Goal: Communication & Community: Answer question/provide support

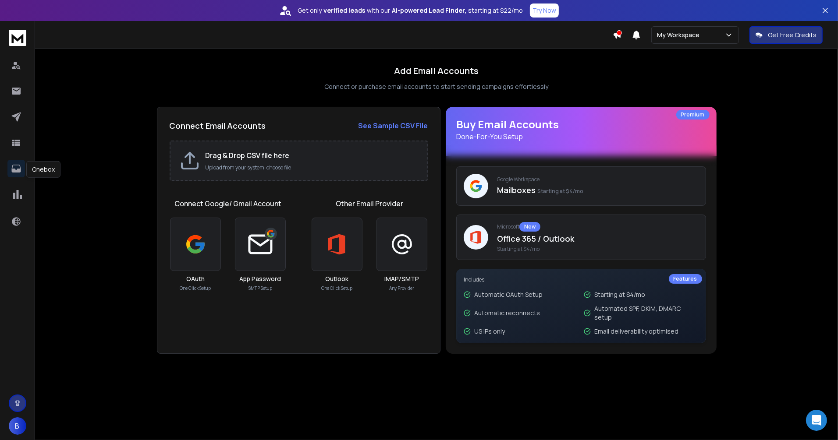
click at [17, 165] on icon at bounding box center [16, 168] width 11 height 11
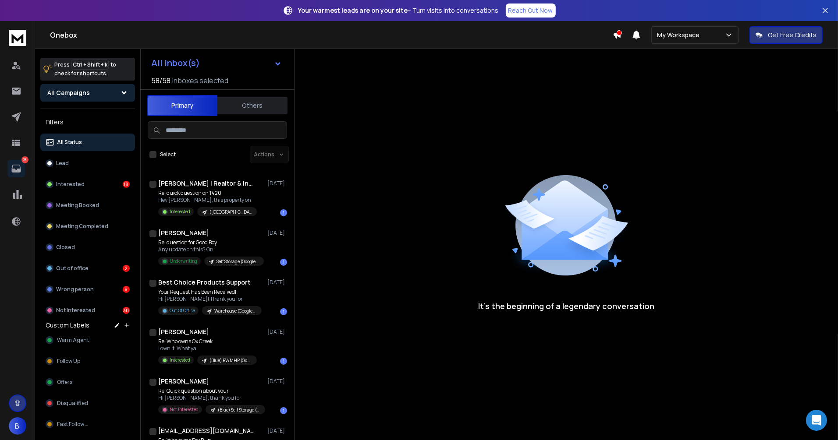
click at [111, 88] on button "All Campaigns" at bounding box center [87, 93] width 95 height 18
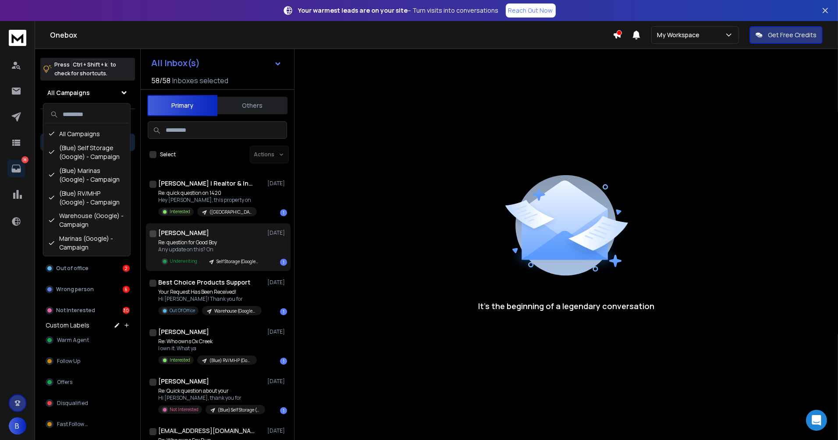
click at [228, 246] on p "Any update on this? On" at bounding box center [210, 249] width 105 height 7
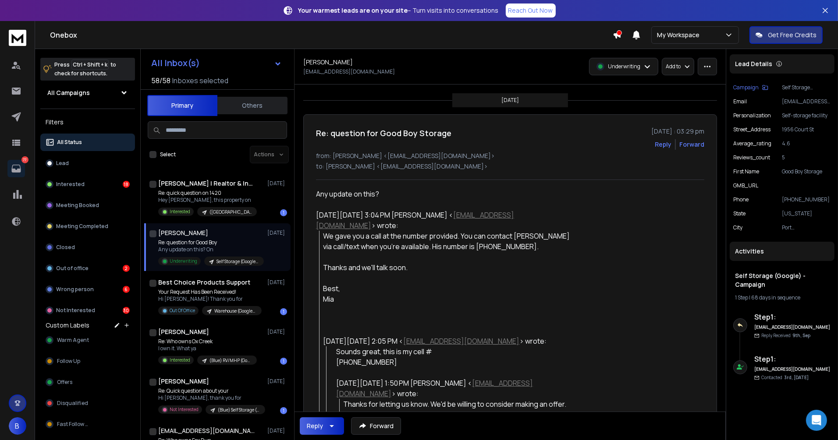
click at [339, 423] on button "Reply" at bounding box center [322, 426] width 44 height 18
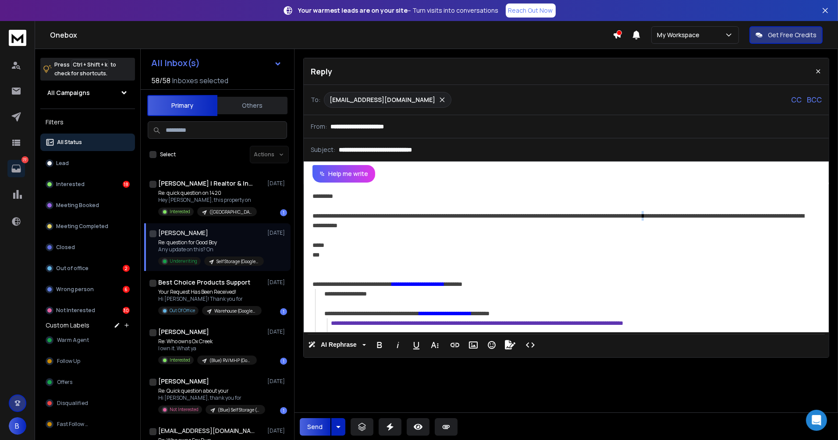
click at [715, 216] on div "**********" at bounding box center [561, 221] width 498 height 20
click at [313, 434] on button "Send" at bounding box center [315, 427] width 31 height 18
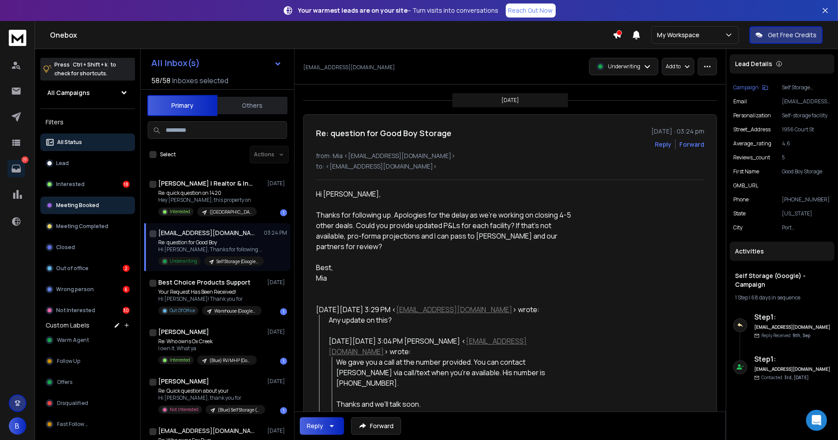
click at [90, 212] on button "Meeting Booked" at bounding box center [87, 206] width 95 height 18
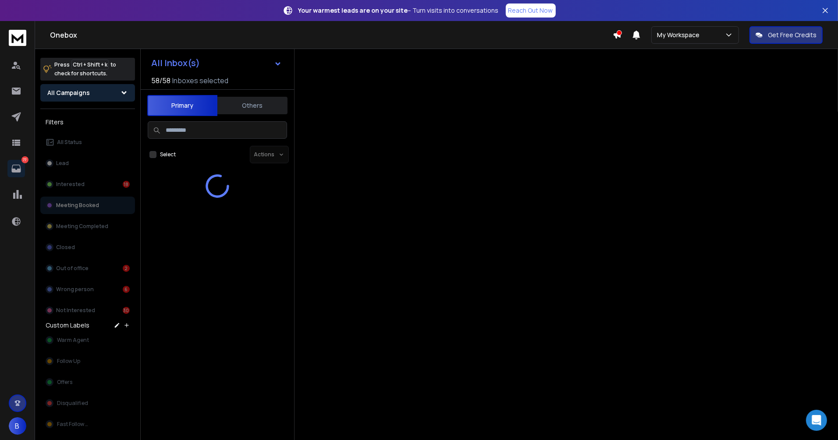
click at [108, 93] on button "All Campaigns" at bounding box center [87, 93] width 95 height 18
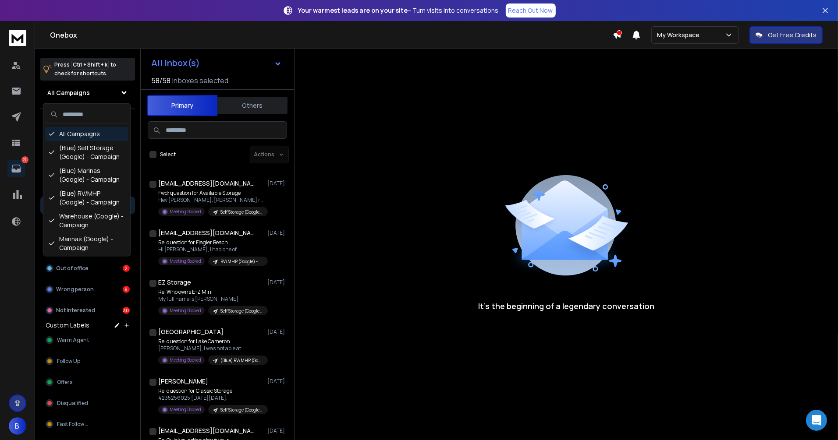
click at [95, 136] on div "All Campaigns" at bounding box center [86, 134] width 83 height 14
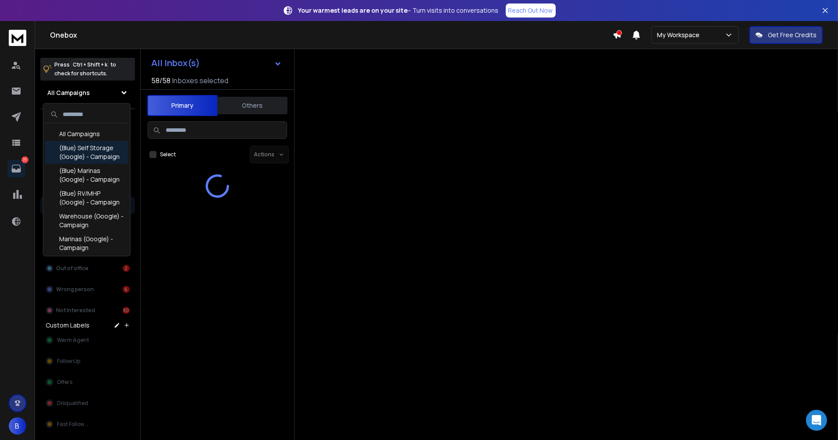
click at [101, 154] on div "(Blue) Self Storage (Google) - Campaign" at bounding box center [86, 152] width 83 height 23
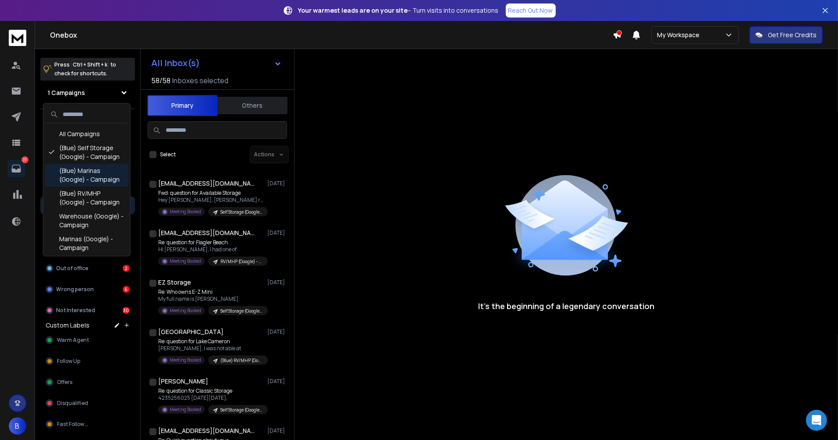
click at [102, 180] on div "(Blue) Marinas (Google) - Campaign" at bounding box center [86, 175] width 83 height 23
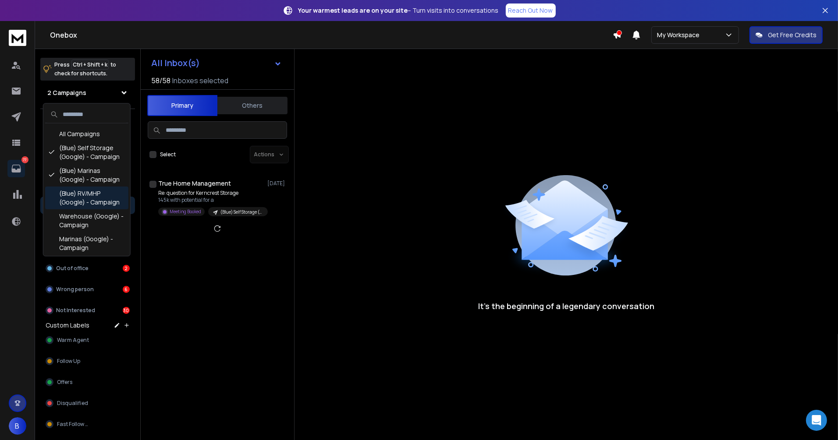
click at [103, 203] on div "(Blue) RV/MHP (Google) - Campaign" at bounding box center [86, 198] width 83 height 23
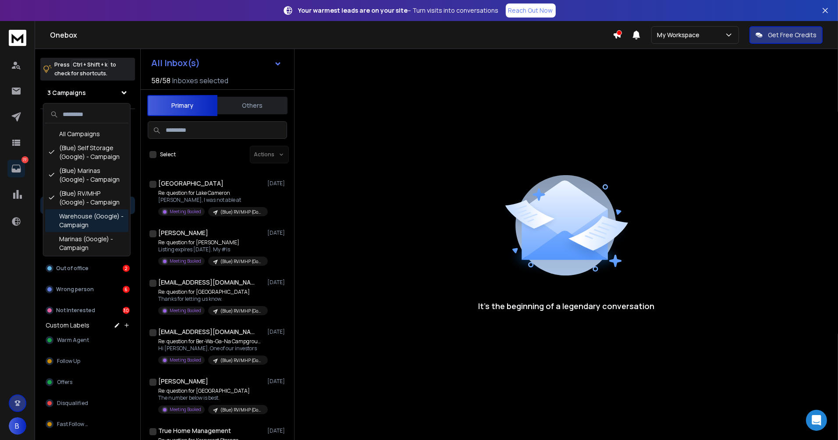
click at [99, 219] on div "Warehouse (Google) - Campaign" at bounding box center [86, 220] width 83 height 23
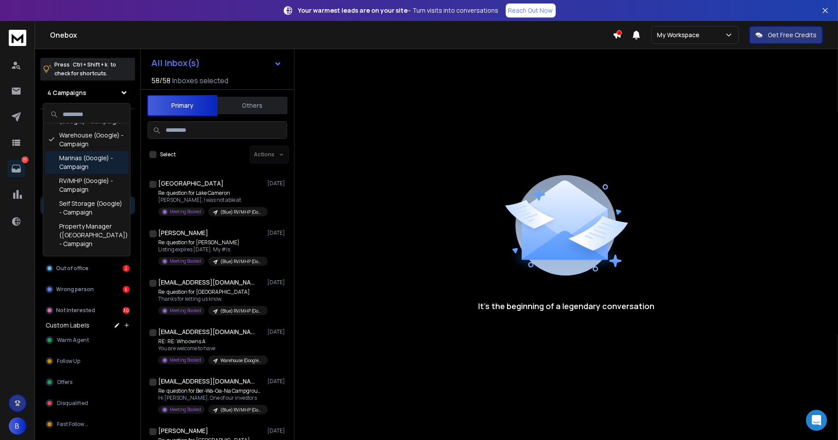
click at [103, 158] on div "Marinas (Google) - Campaign" at bounding box center [86, 162] width 83 height 23
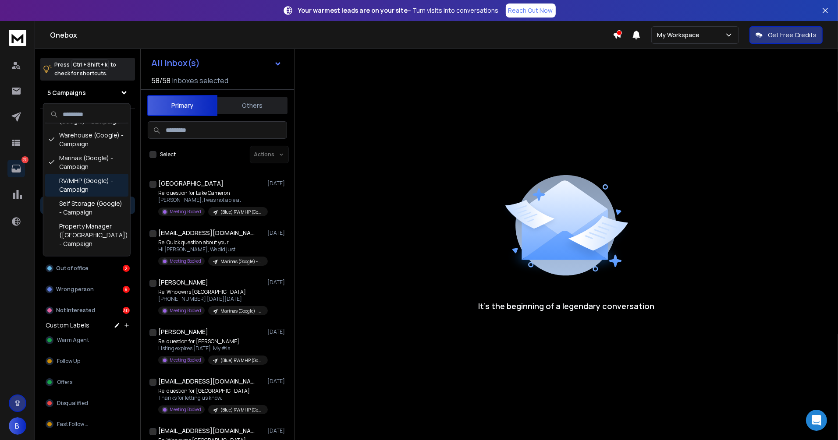
click at [102, 181] on div "RV/MHP (Google) - Campaign" at bounding box center [86, 185] width 83 height 23
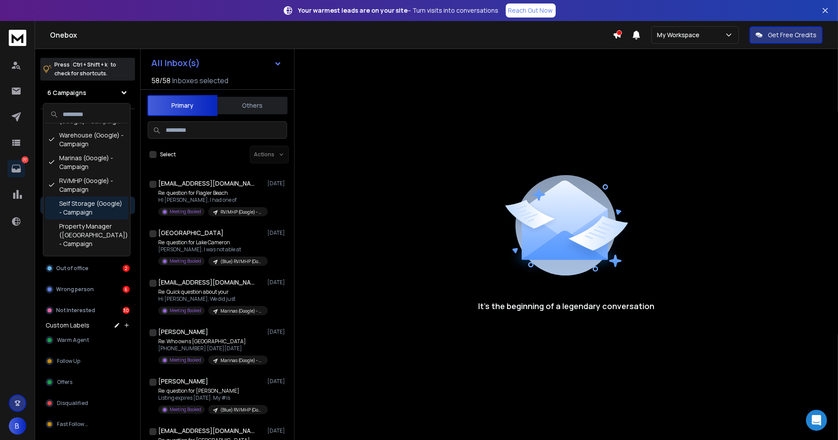
click at [104, 209] on div "Self Storage (Google) - Campaign" at bounding box center [86, 208] width 83 height 23
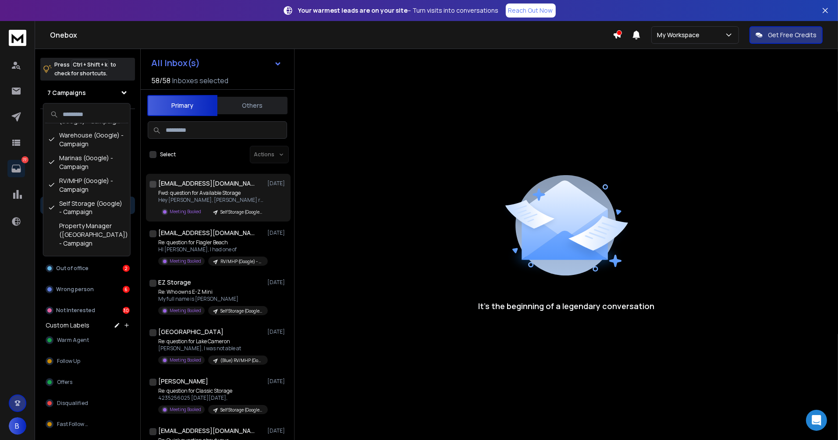
click at [226, 191] on p "Fwd: question for Available Storage" at bounding box center [210, 193] width 105 height 7
